Goal: Task Accomplishment & Management: Manage account settings

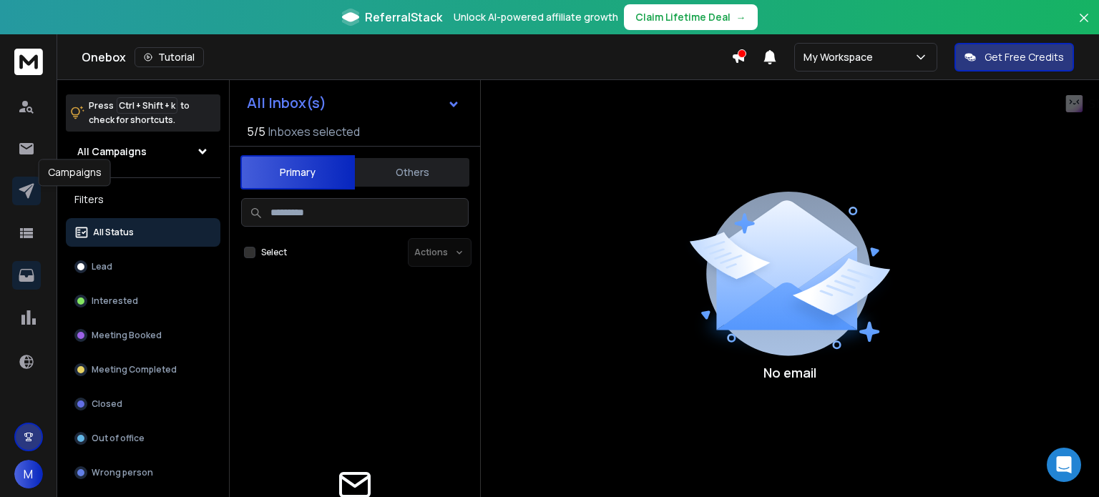
click at [25, 184] on icon at bounding box center [26, 191] width 15 height 15
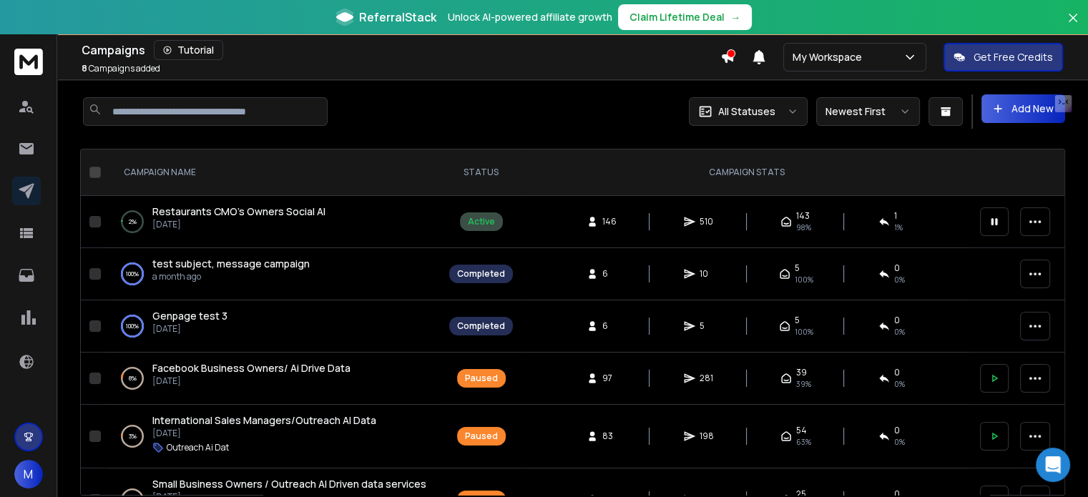
click at [184, 205] on span "Restaurants CMO's Owners Social AI" at bounding box center [238, 212] width 173 height 14
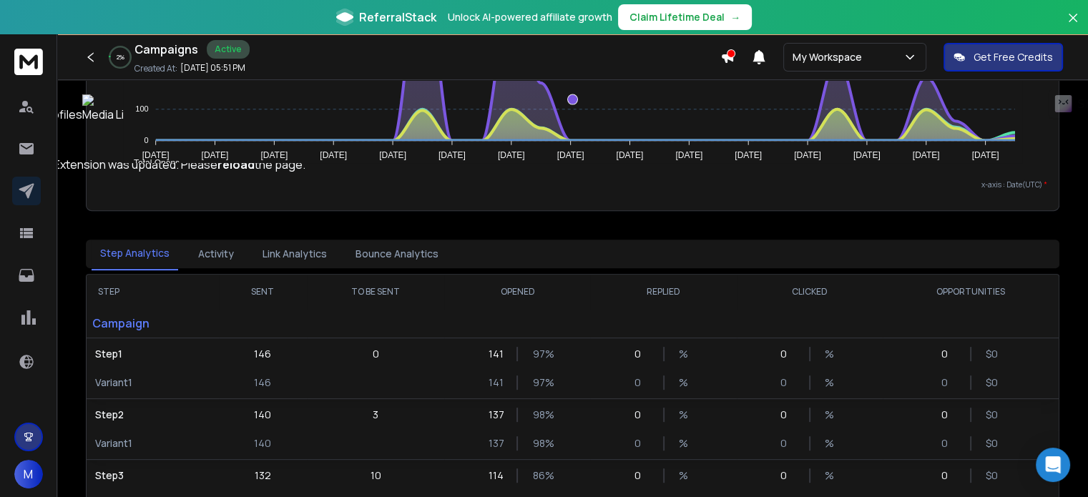
scroll to position [522, 0]
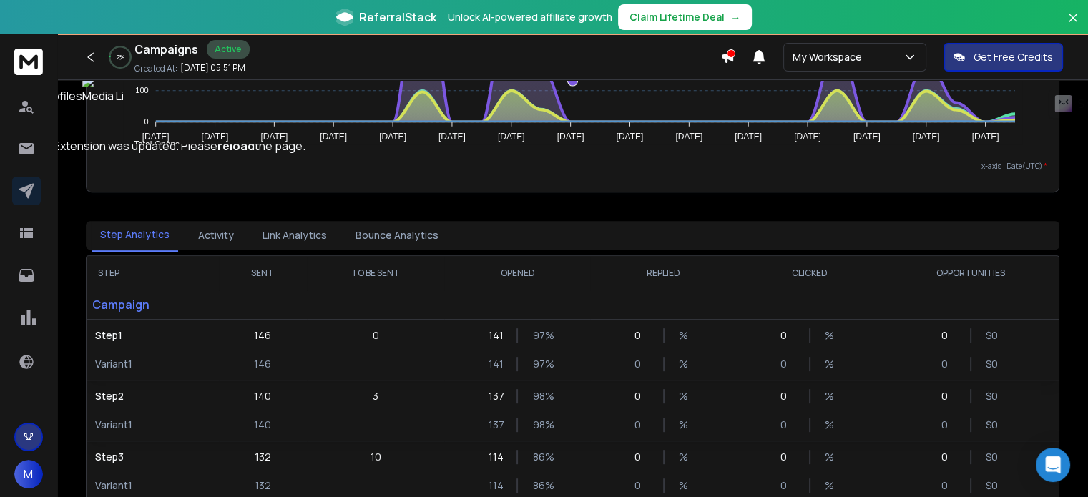
click at [661, 256] on th "REPLIED" at bounding box center [663, 273] width 146 height 34
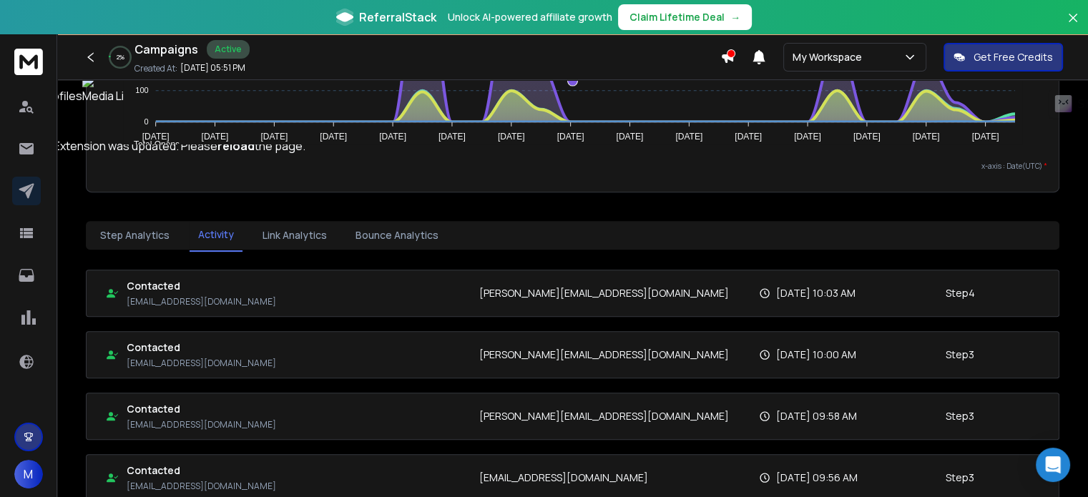
click at [195, 219] on button "Activity" at bounding box center [216, 235] width 53 height 33
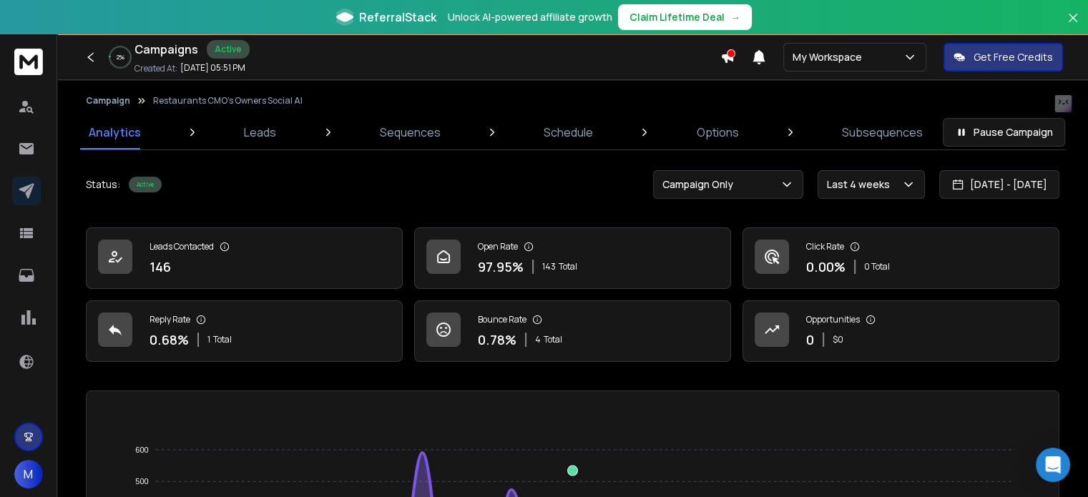
scroll to position [0, 0]
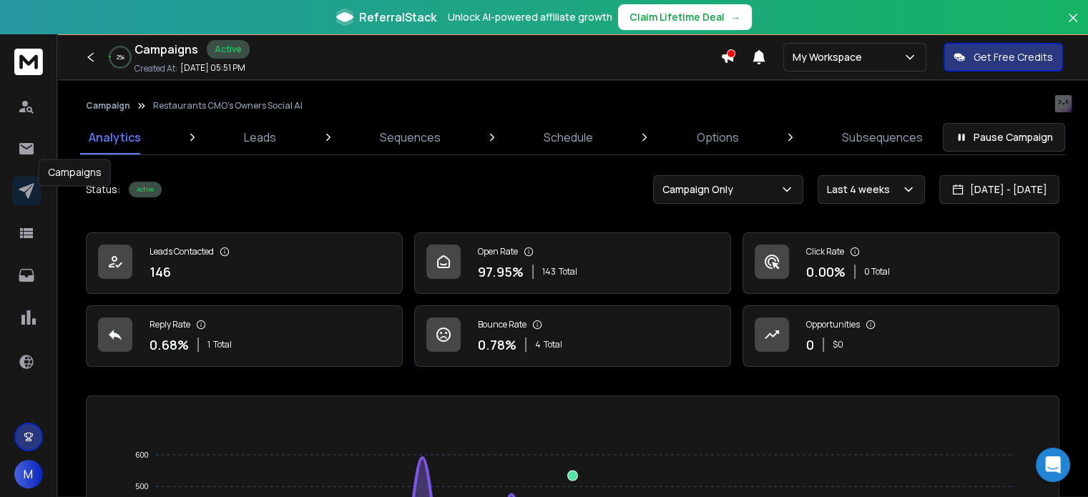
click at [23, 184] on icon at bounding box center [26, 191] width 15 height 15
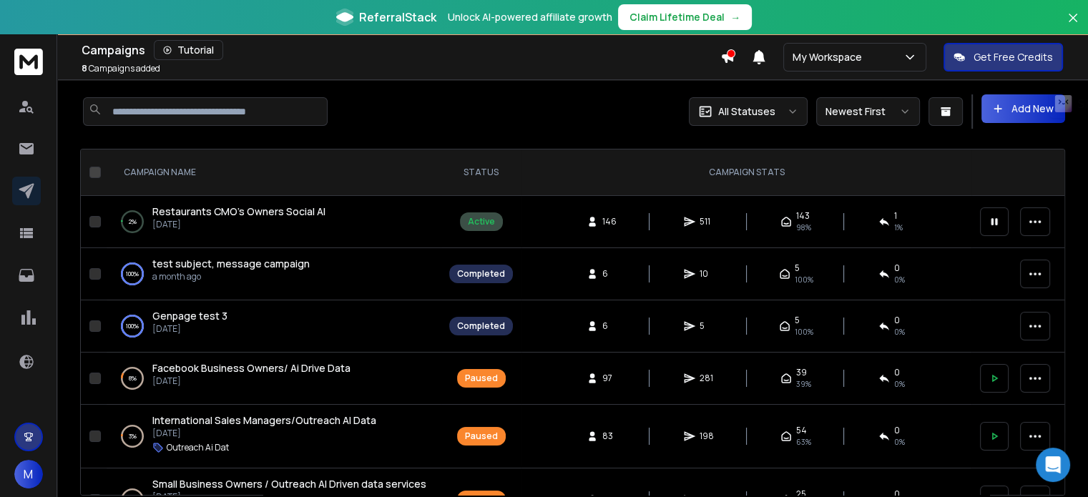
click at [871, 210] on div "1 1 %" at bounding box center [892, 221] width 43 height 23
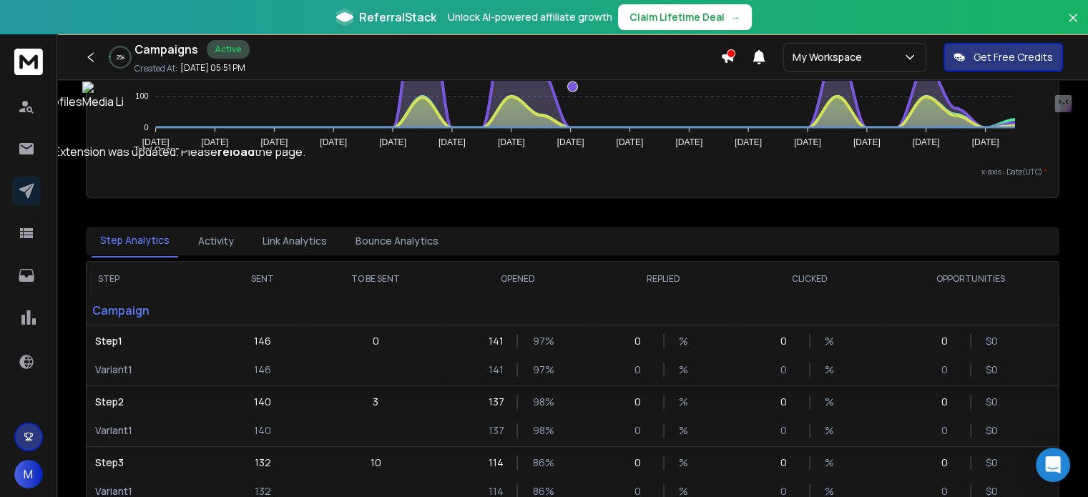
scroll to position [522, 0]
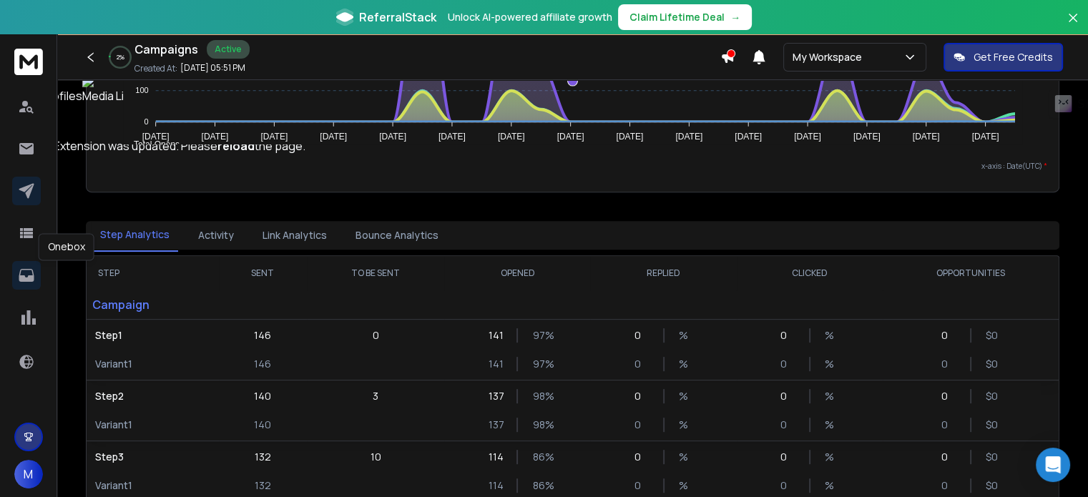
click at [19, 267] on icon at bounding box center [26, 275] width 17 height 17
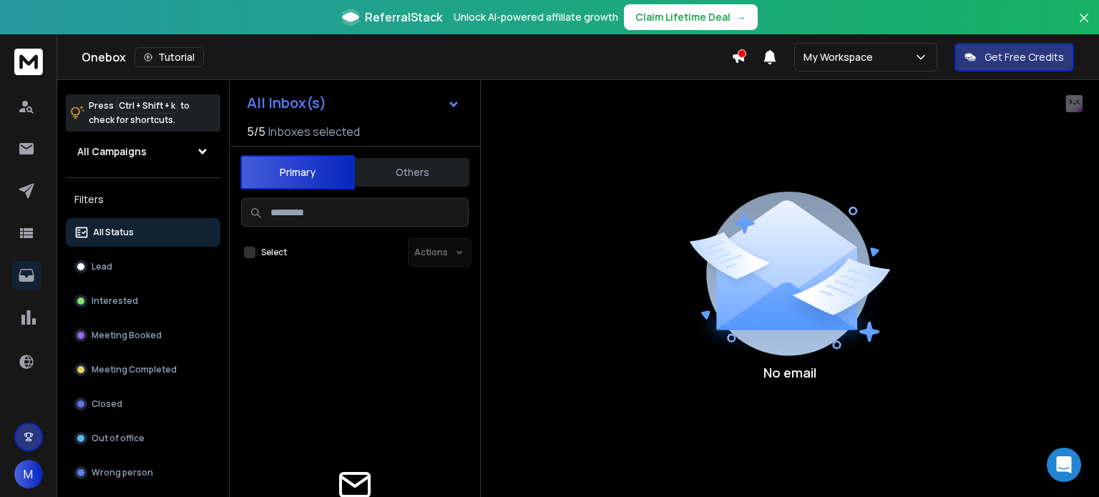
click at [331, 338] on div "No Emails" at bounding box center [355, 493] width 49 height 311
click at [20, 182] on icon at bounding box center [26, 190] width 17 height 17
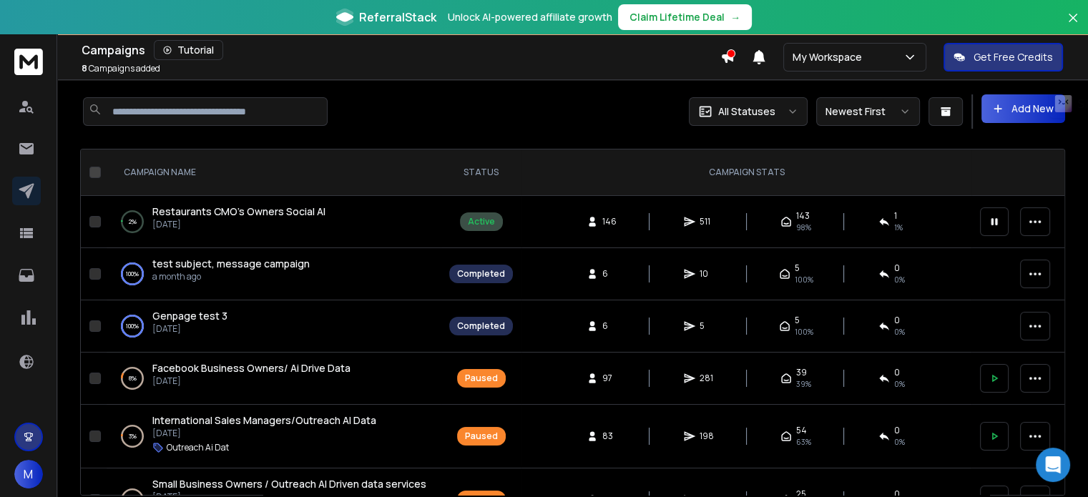
click at [161, 205] on span "Restaurants CMO's Owners Social AI" at bounding box center [238, 212] width 173 height 14
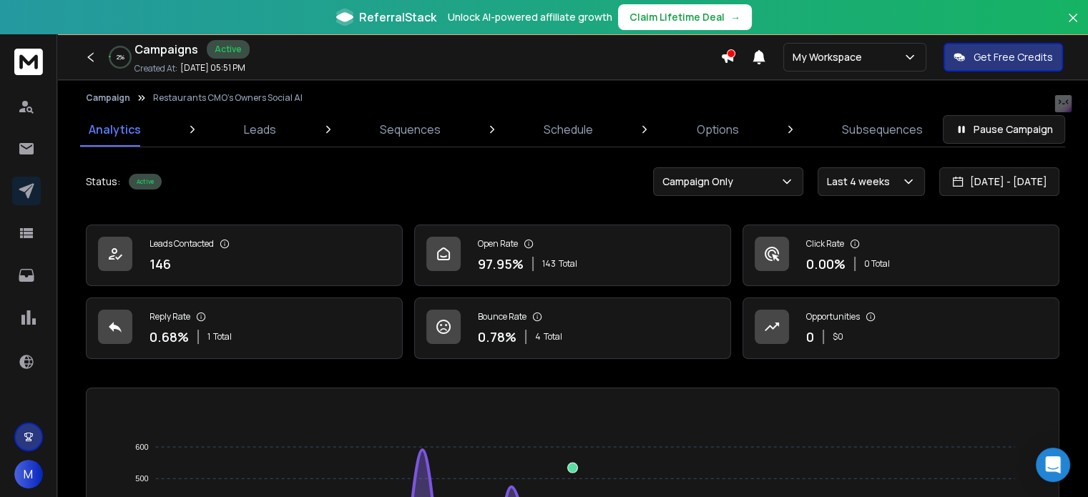
scroll to position [9, 0]
click at [780, 174] on icon at bounding box center [787, 181] width 14 height 14
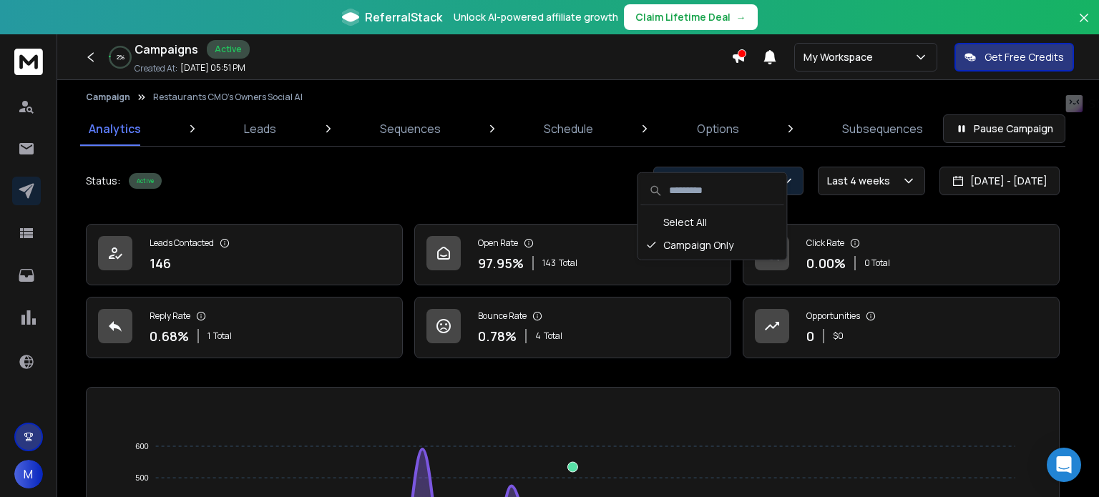
click at [780, 174] on icon at bounding box center [787, 181] width 14 height 14
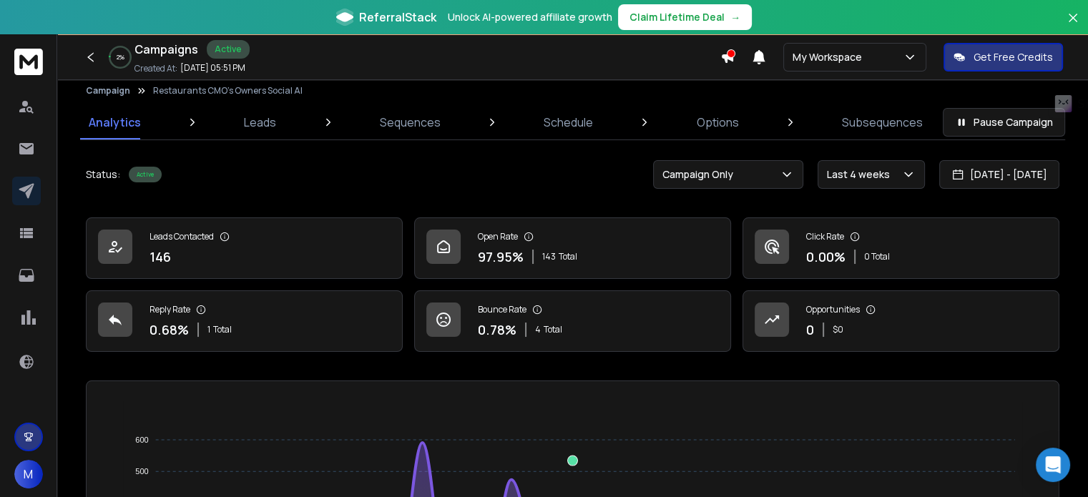
scroll to position [14, 0]
click at [248, 114] on p "Leads" at bounding box center [260, 122] width 32 height 17
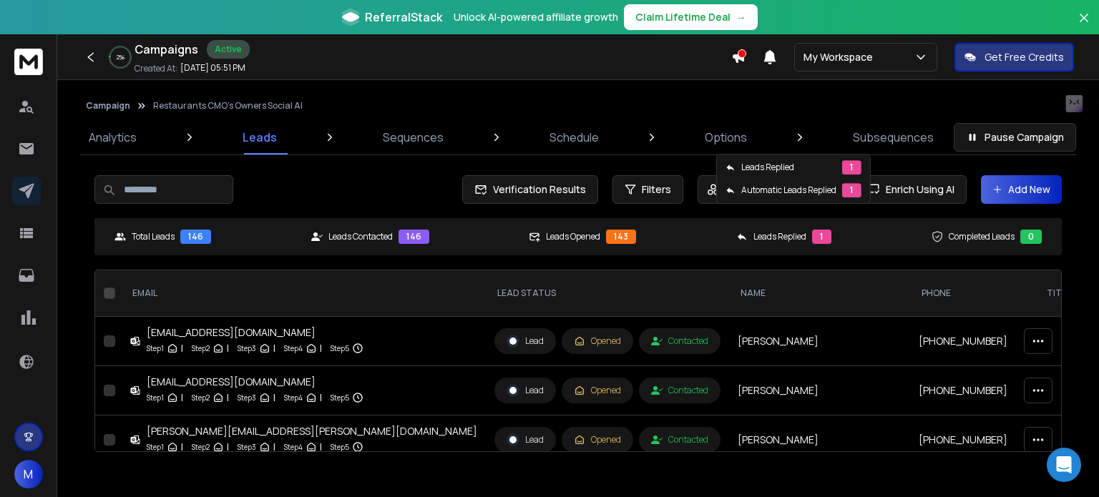
click at [812, 230] on div "1" at bounding box center [821, 237] width 19 height 14
click at [842, 165] on div "1" at bounding box center [851, 167] width 19 height 14
drag, startPoint x: 749, startPoint y: 165, endPoint x: 816, endPoint y: 205, distance: 77.7
click at [730, 167] on div "Leads Replied" at bounding box center [759, 167] width 69 height 11
click at [730, 167] on icon at bounding box center [730, 167] width 10 height 10
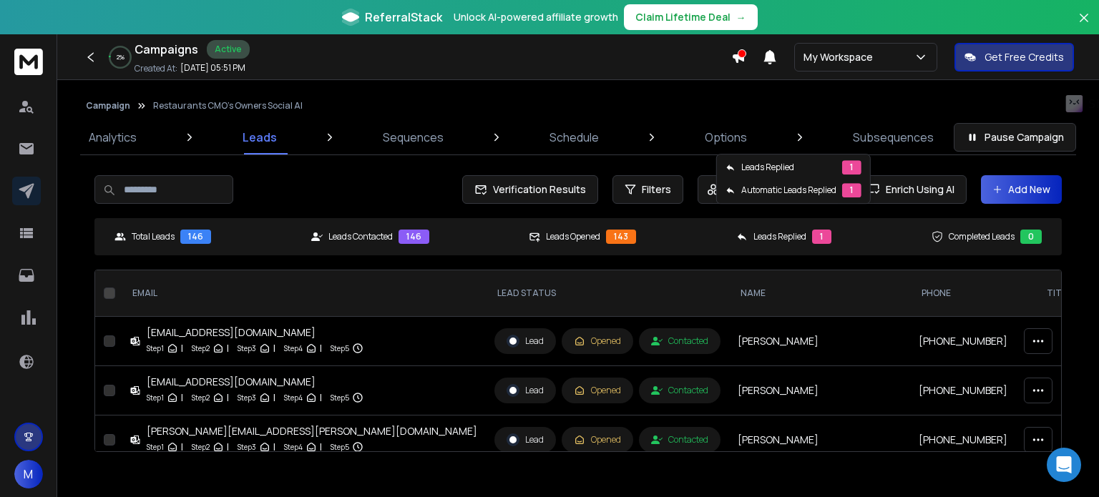
click at [816, 230] on div "1" at bounding box center [821, 237] width 19 height 14
click at [284, 391] on p "Step 4" at bounding box center [293, 398] width 19 height 14
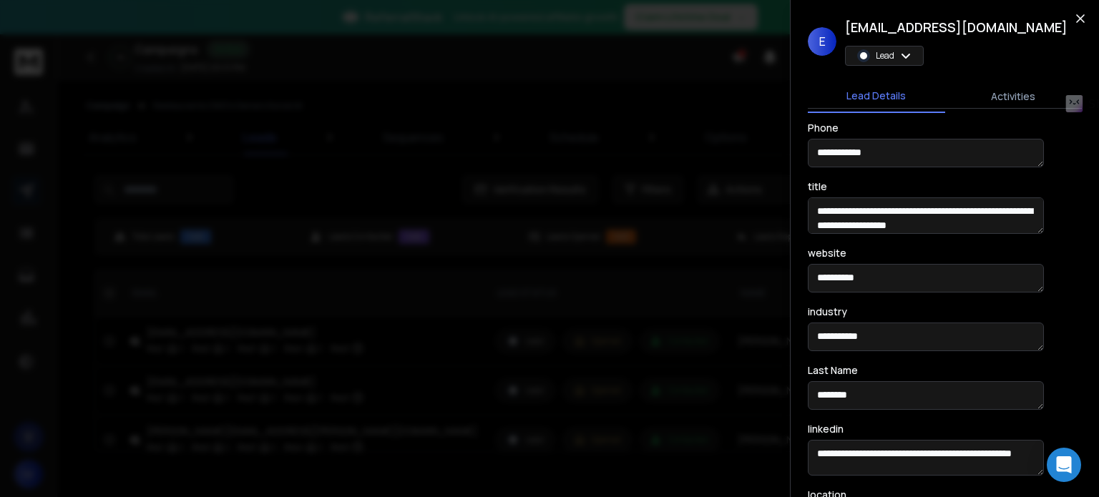
click at [1080, 16] on icon "button" at bounding box center [1080, 18] width 7 height 7
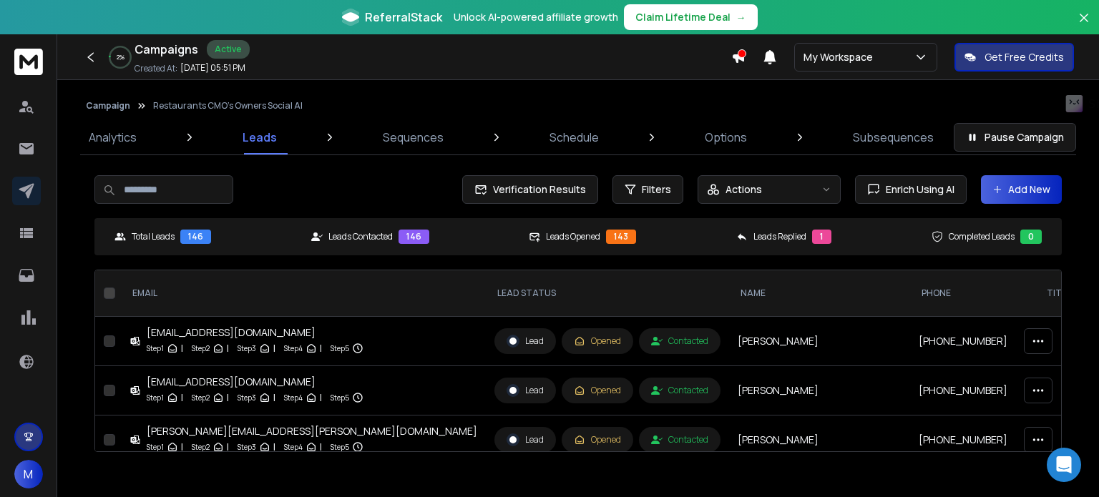
click at [577, 231] on p "Leads Opened" at bounding box center [573, 236] width 54 height 11
click at [612, 230] on div "143" at bounding box center [621, 237] width 30 height 14
click at [535, 233] on icon at bounding box center [534, 236] width 9 height 6
click at [535, 231] on icon at bounding box center [534, 236] width 11 height 11
click at [559, 435] on div "ReferralStack Unlock AI-powered affiliate growth Lifetime Deals available! Clai…" at bounding box center [549, 248] width 1099 height 497
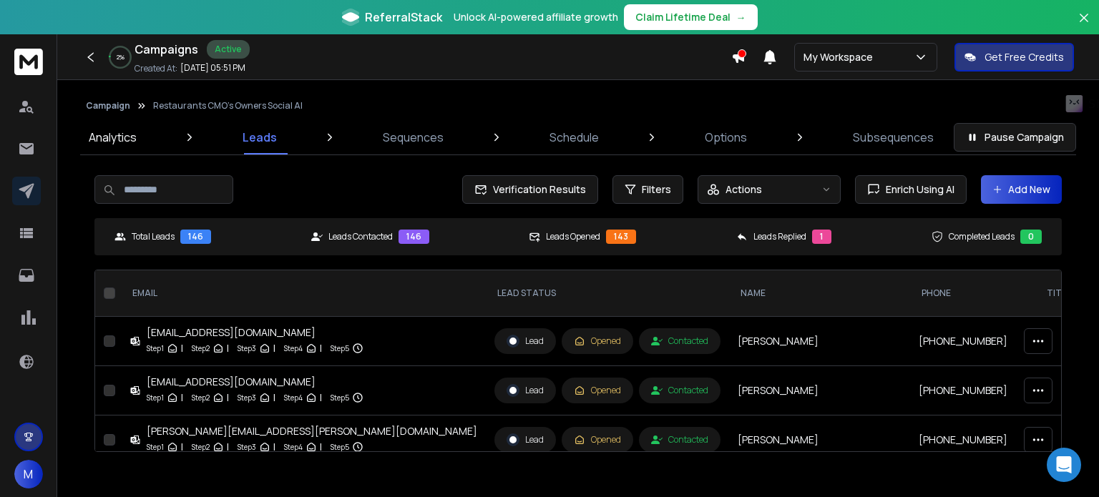
click at [101, 129] on p "Analytics" at bounding box center [113, 137] width 48 height 17
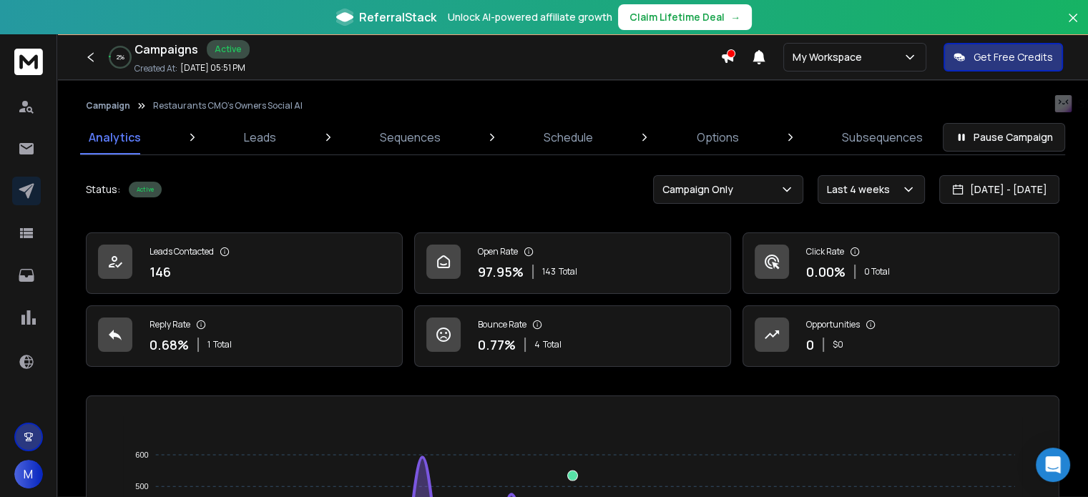
click at [150, 335] on p "0.68 %" at bounding box center [169, 345] width 39 height 20
